Goal: Navigation & Orientation: Find specific page/section

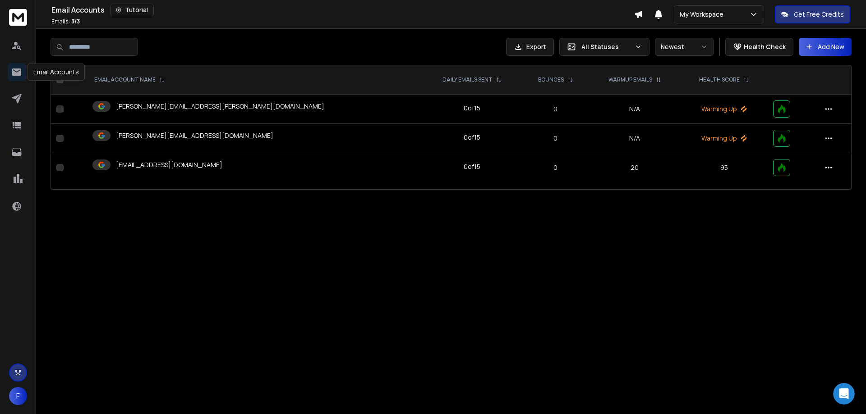
scroll to position [465, 0]
click at [19, 95] on icon at bounding box center [16, 98] width 9 height 9
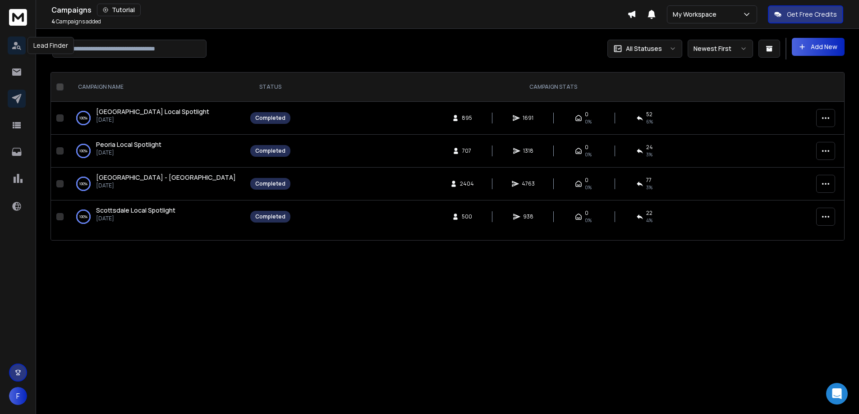
click at [18, 42] on icon at bounding box center [16, 45] width 11 height 11
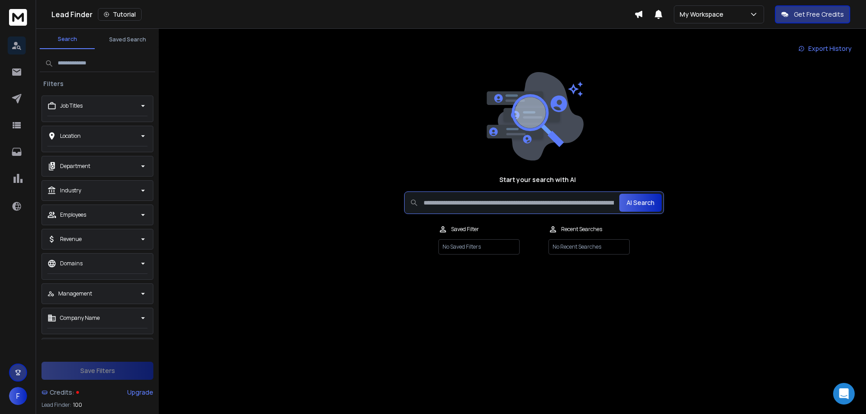
click at [25, 14] on icon at bounding box center [18, 17] width 18 height 17
